Goal: Task Accomplishment & Management: Manage account settings

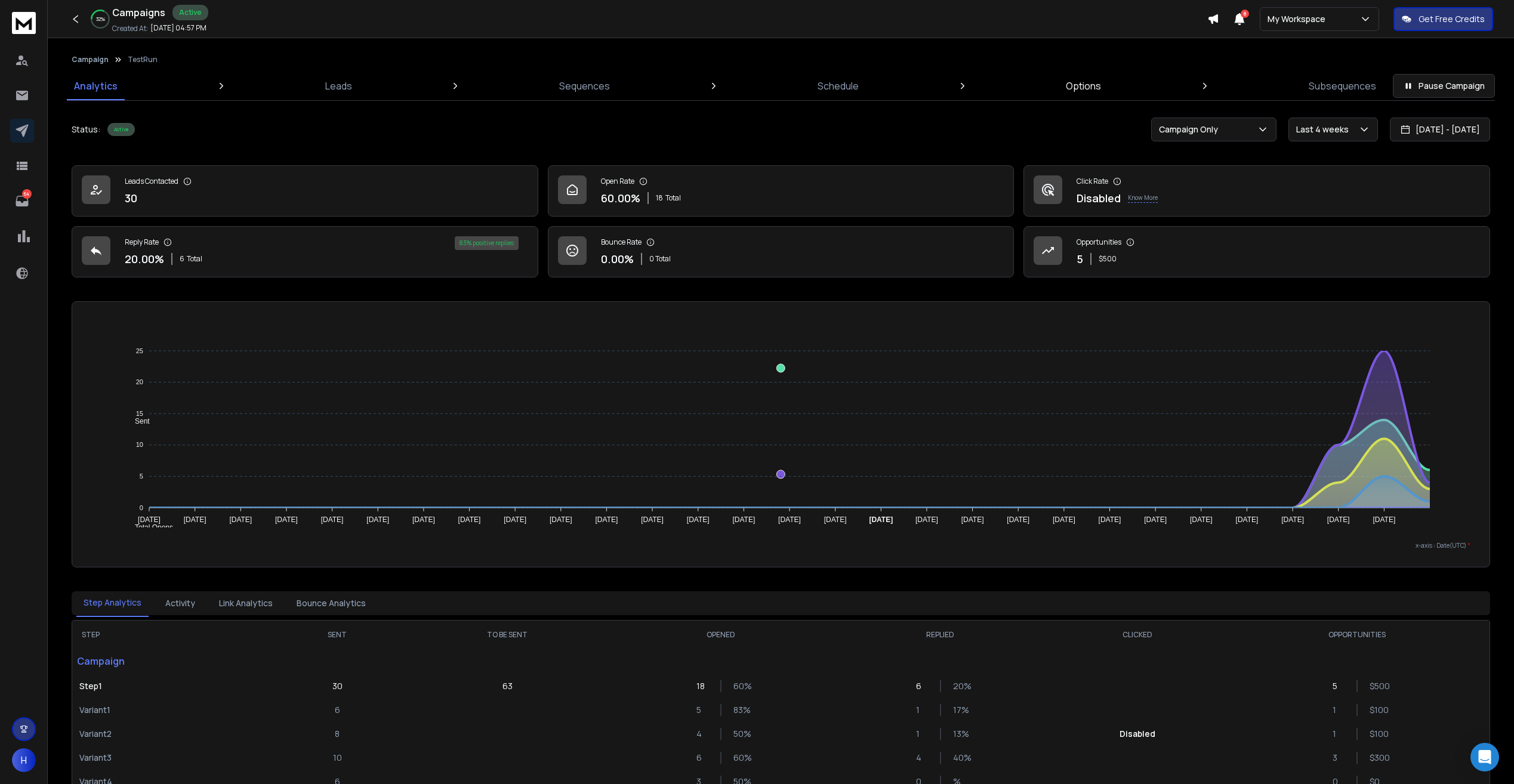
click at [1090, 80] on p "Options" at bounding box center [1083, 85] width 36 height 14
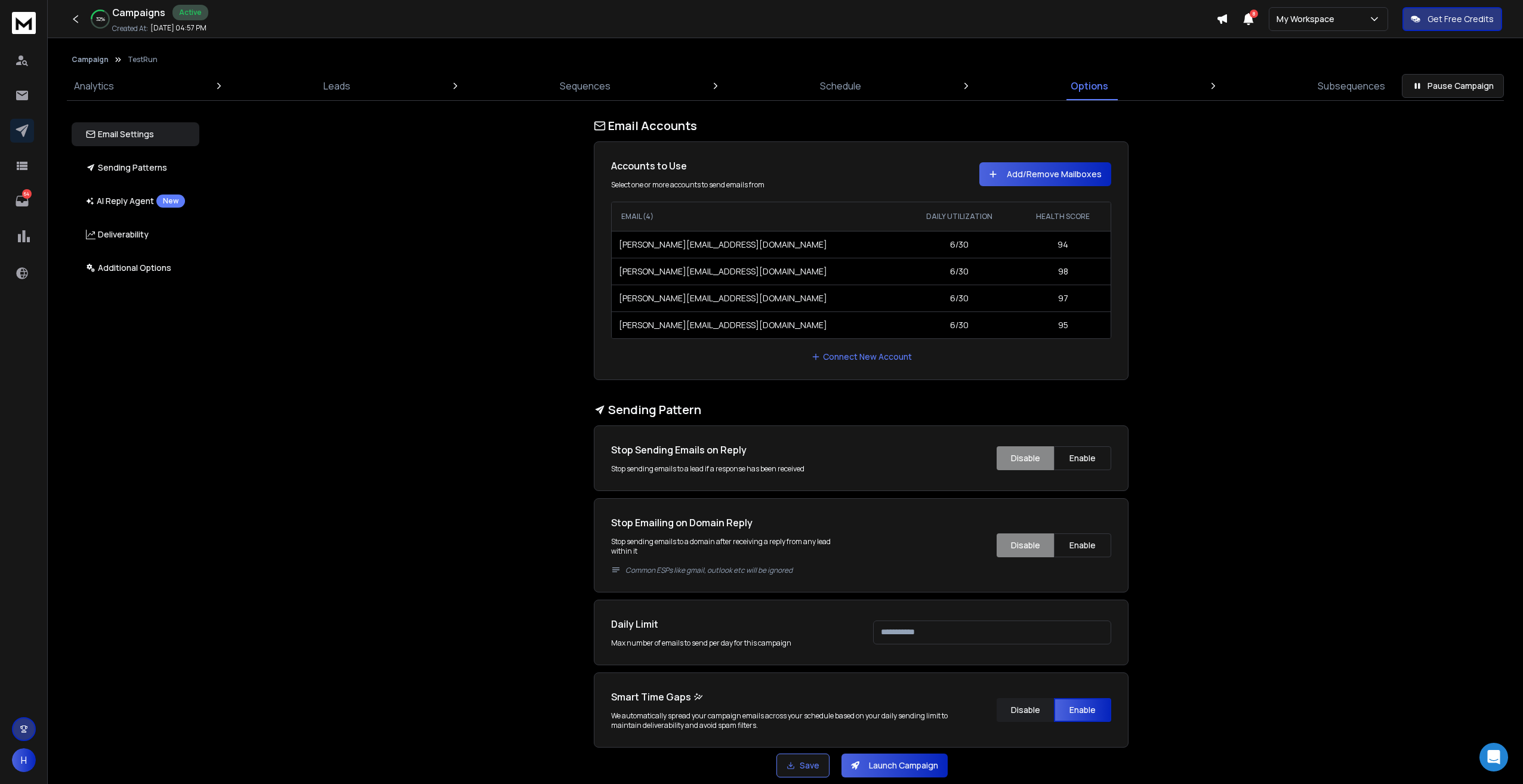
scroll to position [179, 0]
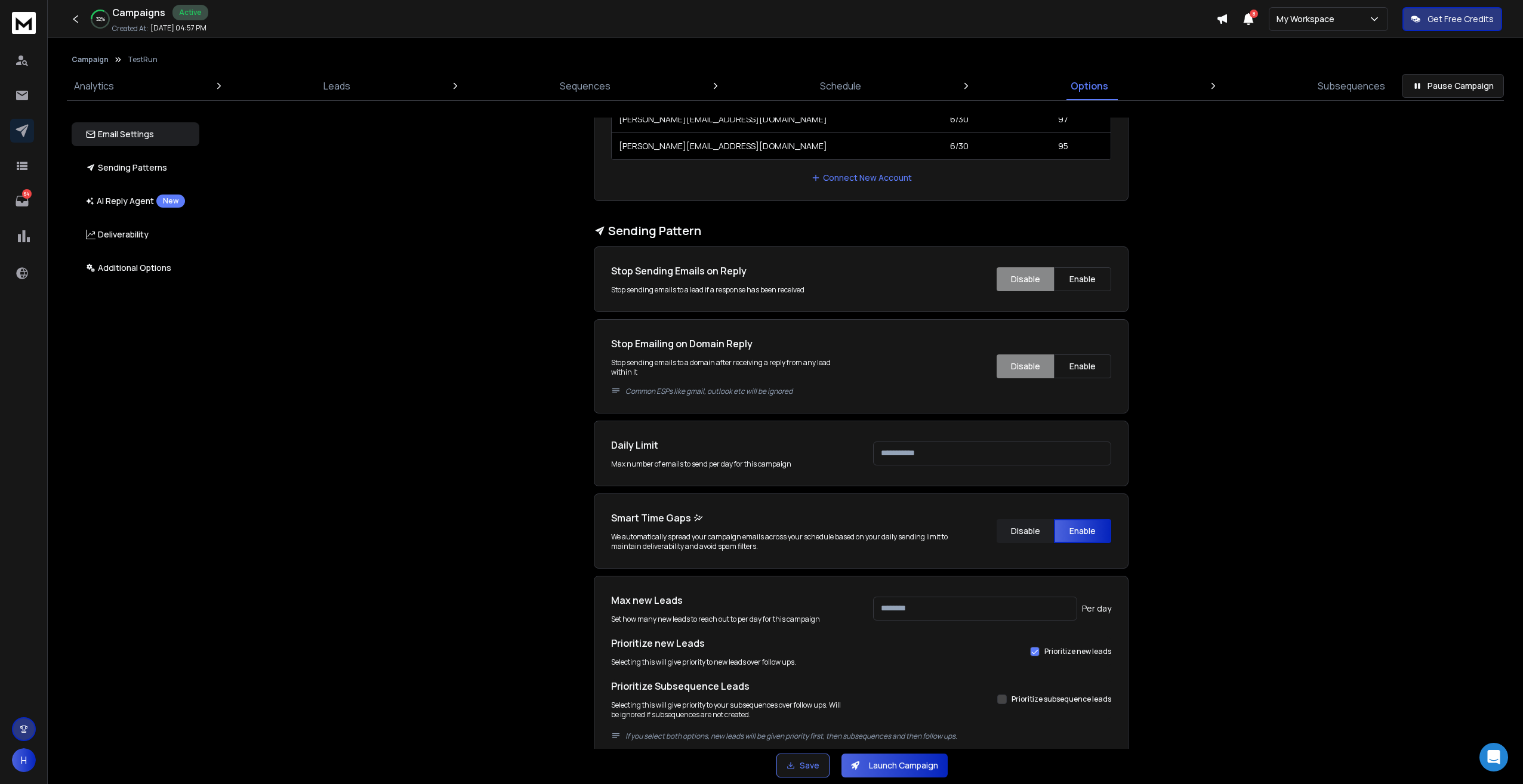
drag, startPoint x: 895, startPoint y: 454, endPoint x: 847, endPoint y: 449, distance: 48.3
click at [847, 449] on div "Daily Limit Max number of emails to send per day for this campaign **" at bounding box center [861, 453] width 500 height 31
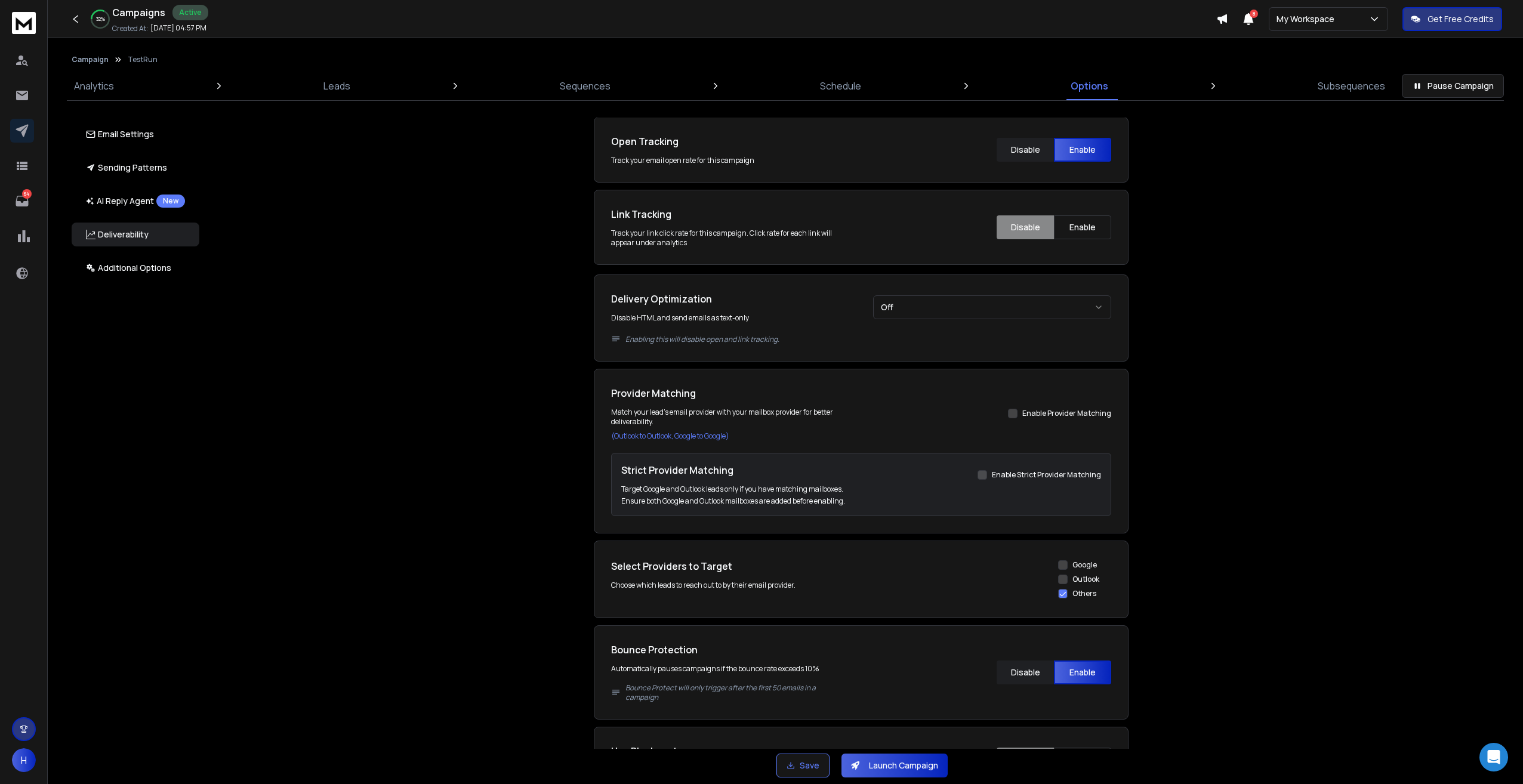
scroll to position [1944, 0]
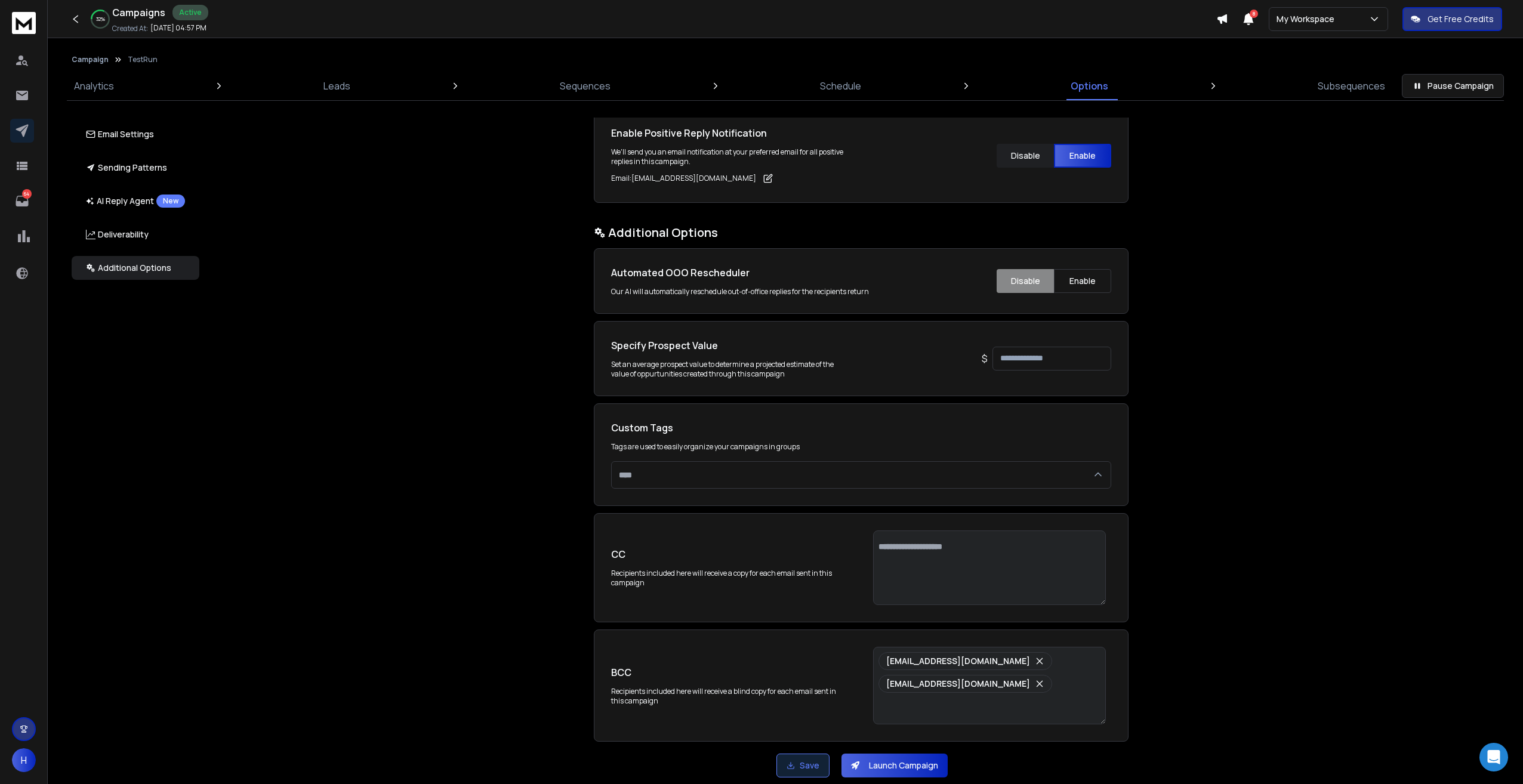
type input "**"
click at [808, 764] on button "Save" at bounding box center [803, 766] width 53 height 24
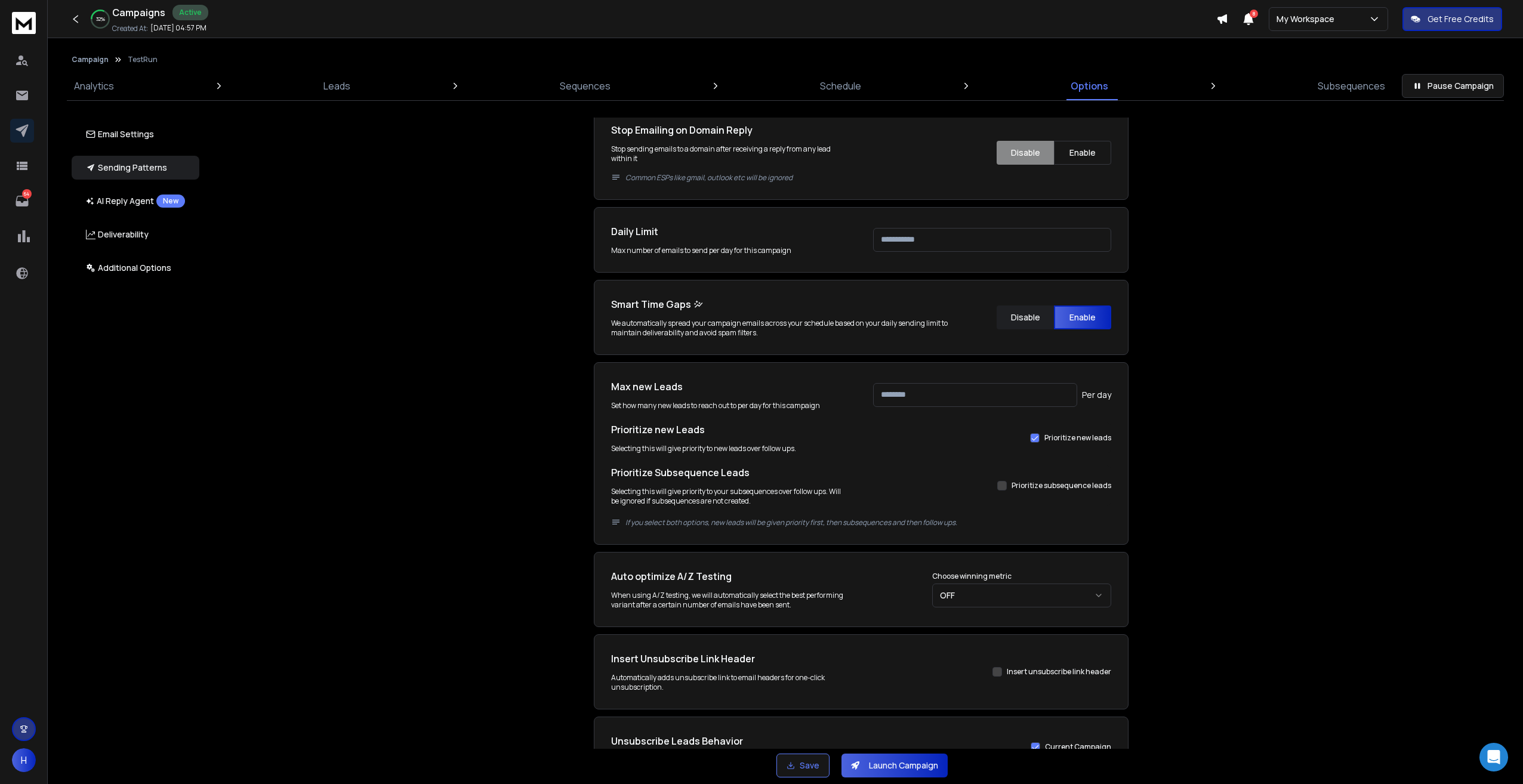
scroll to position [0, 0]
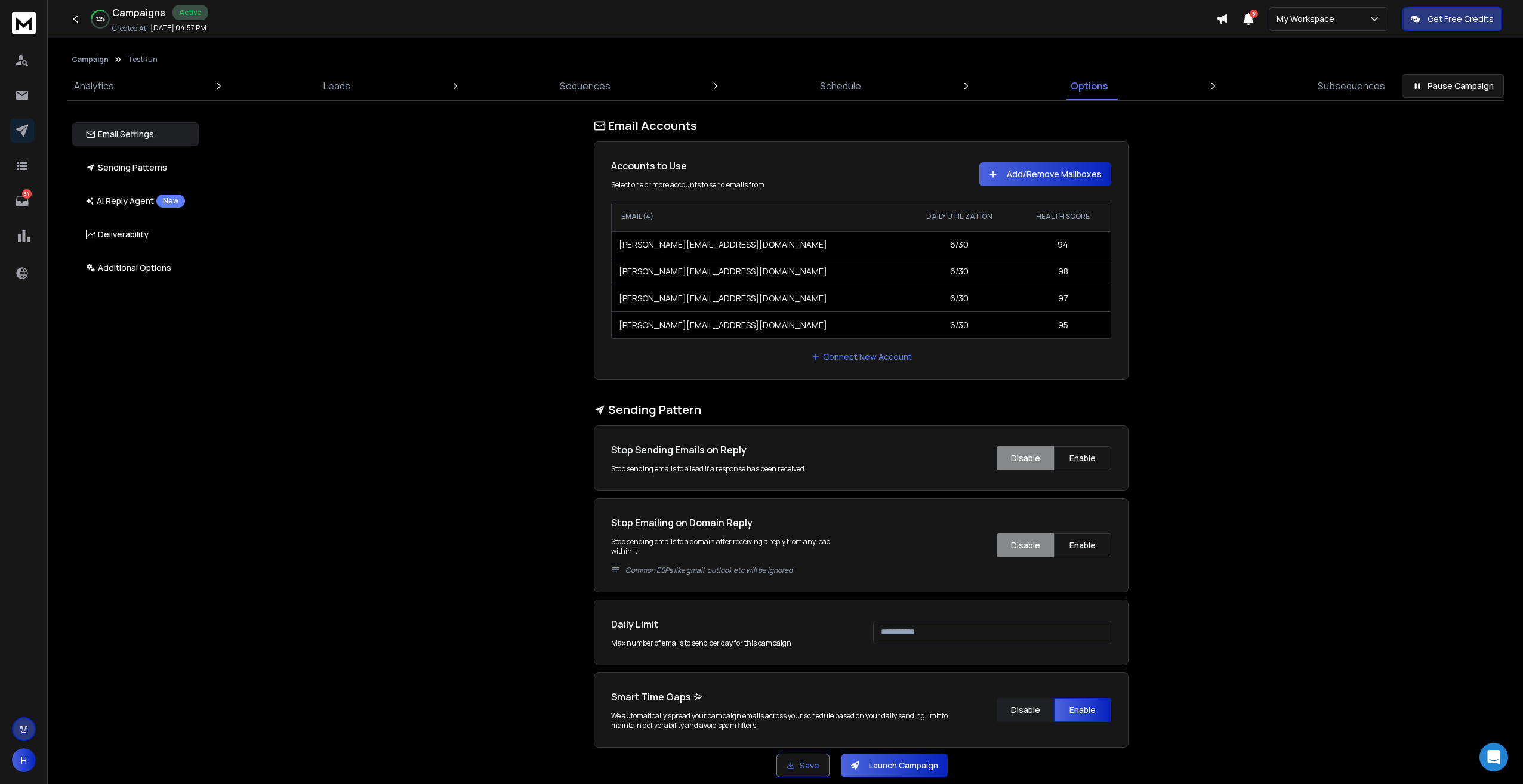
click at [898, 764] on button "Launch Campaign" at bounding box center [895, 766] width 106 height 24
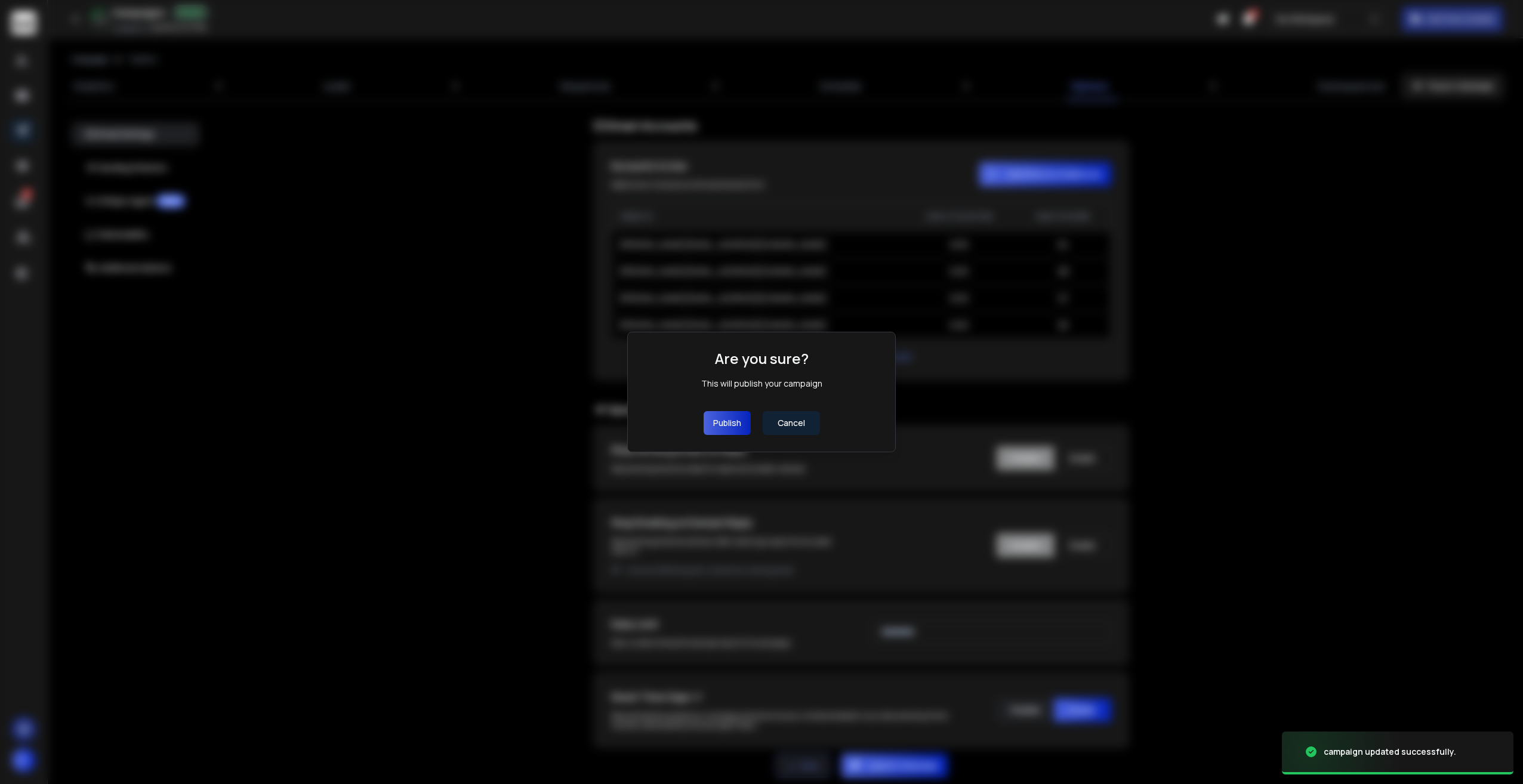
click at [731, 416] on button "Publish" at bounding box center [727, 423] width 47 height 24
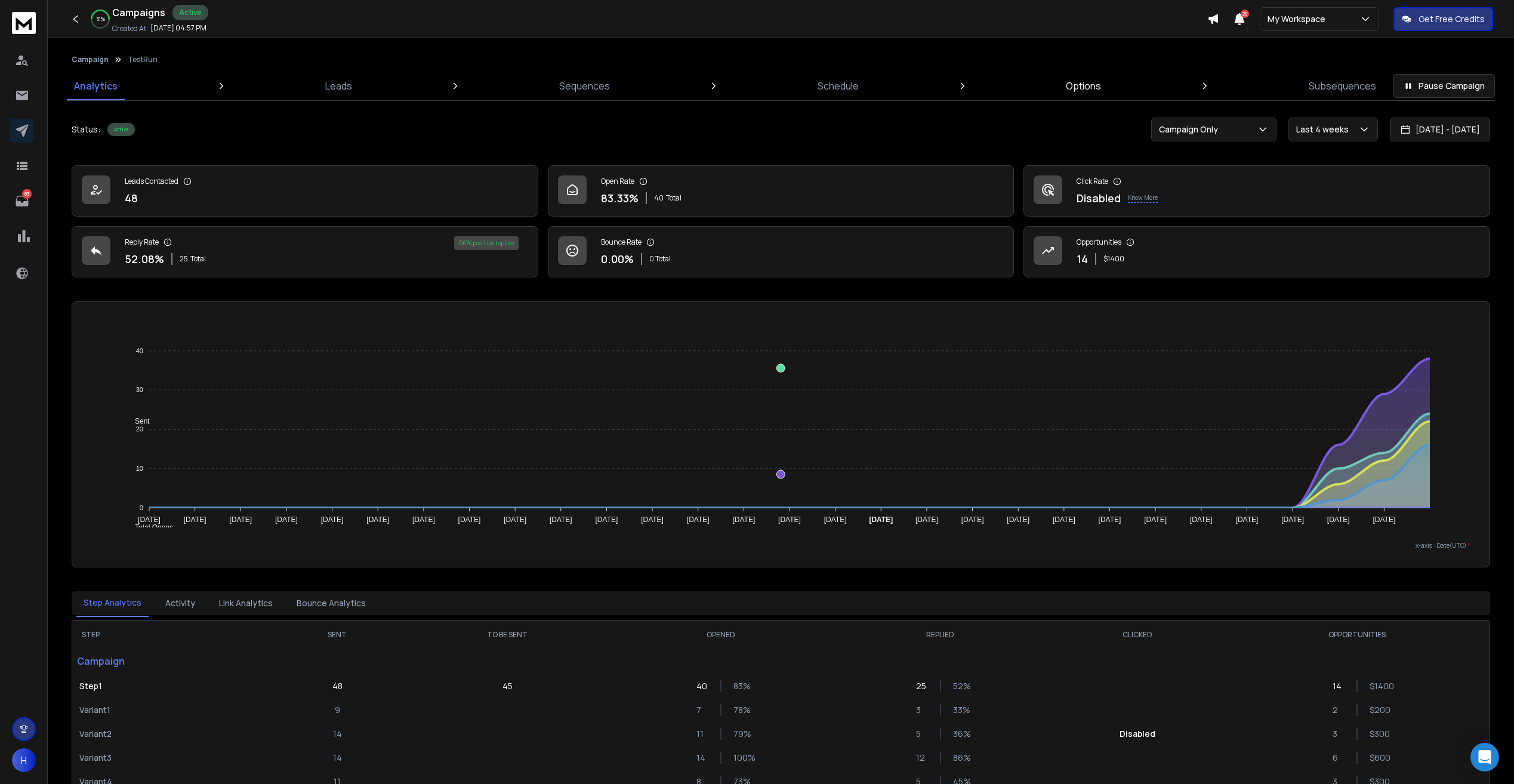
click at [1097, 82] on p "Options" at bounding box center [1083, 85] width 36 height 14
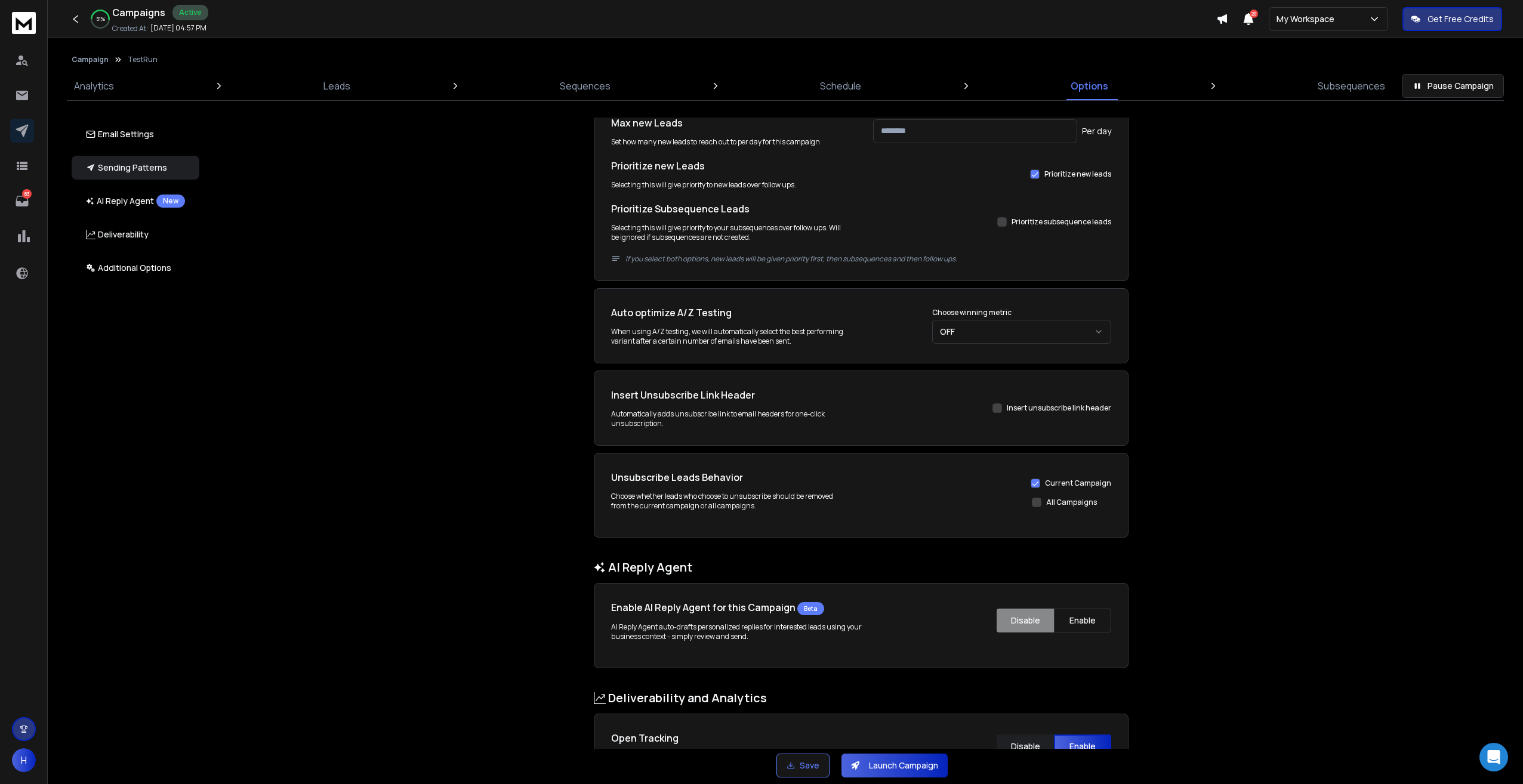
scroll to position [597, 0]
